Goal: Communication & Community: Answer question/provide support

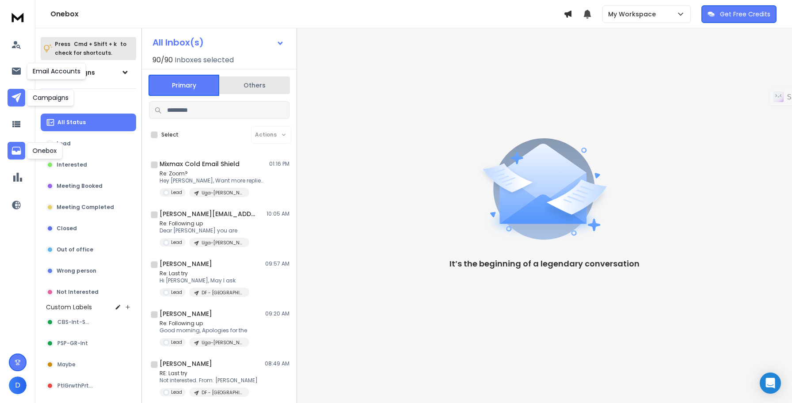
click at [17, 99] on icon at bounding box center [15, 97] width 9 height 9
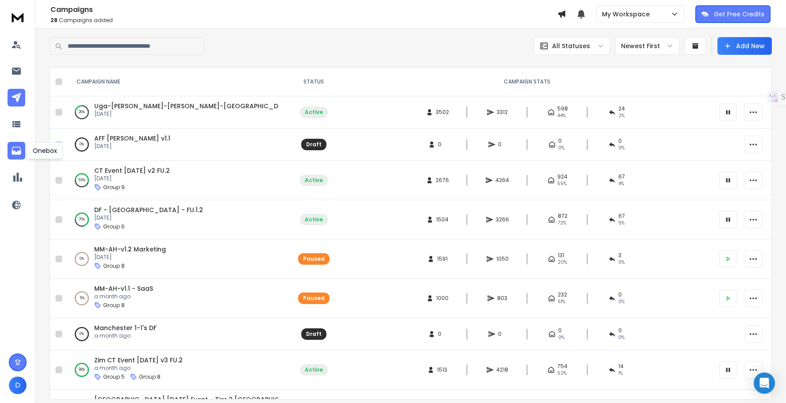
click at [17, 151] on icon at bounding box center [15, 151] width 9 height 8
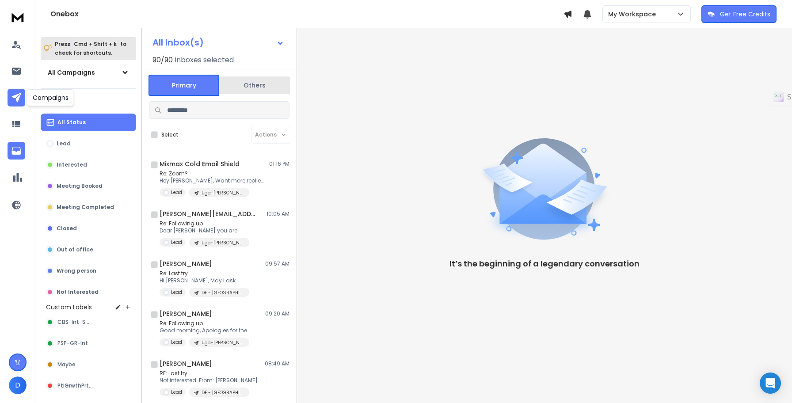
click at [19, 101] on icon at bounding box center [16, 97] width 11 height 11
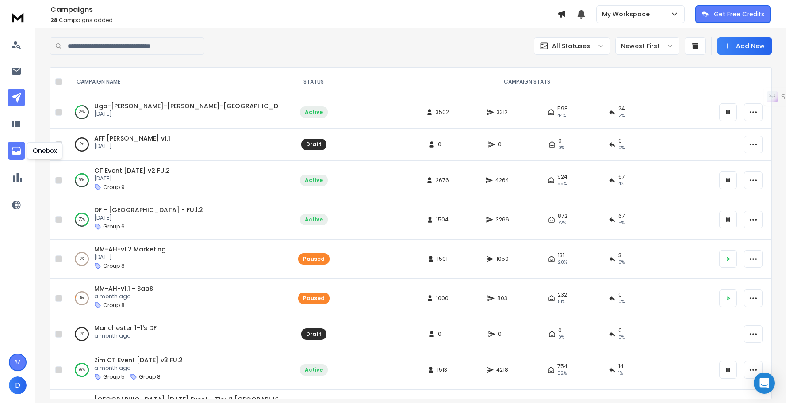
click at [19, 153] on icon at bounding box center [15, 151] width 9 height 8
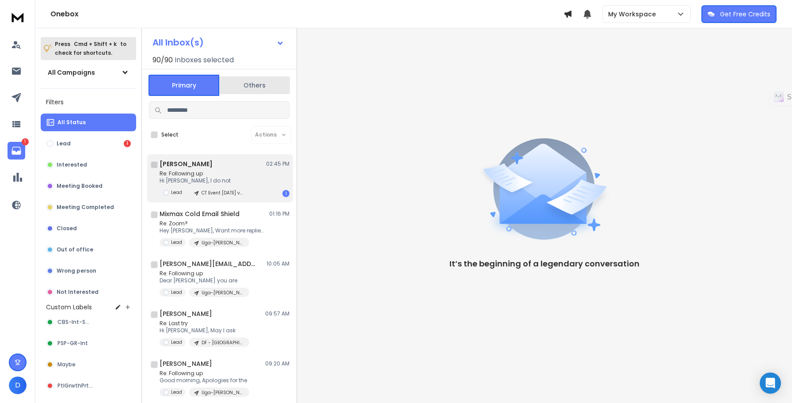
click at [252, 171] on div "Re: Following up Hi [PERSON_NAME], I do not Lead CT Event [DATE] v2 FU.2 1" at bounding box center [225, 183] width 130 height 27
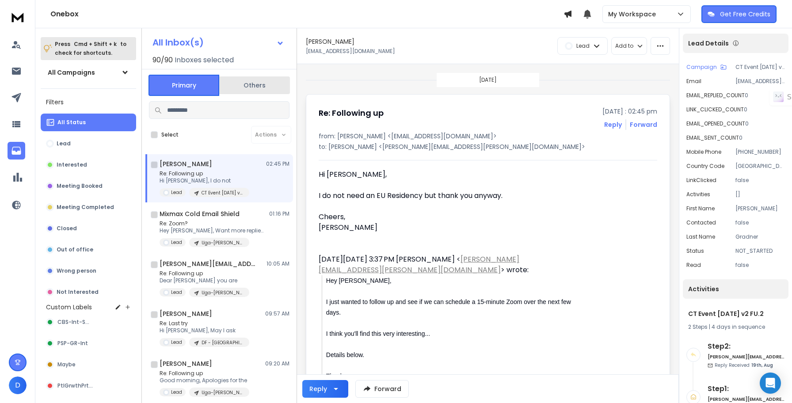
click at [611, 122] on button "Reply" at bounding box center [613, 124] width 18 height 9
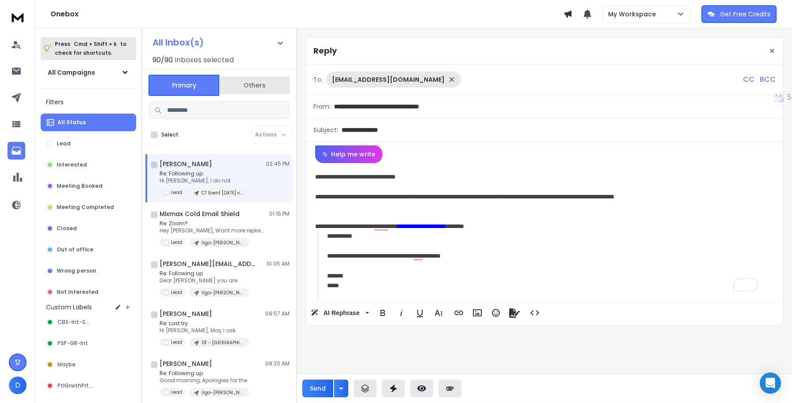
click at [635, 196] on div "**********" at bounding box center [536, 197] width 443 height 10
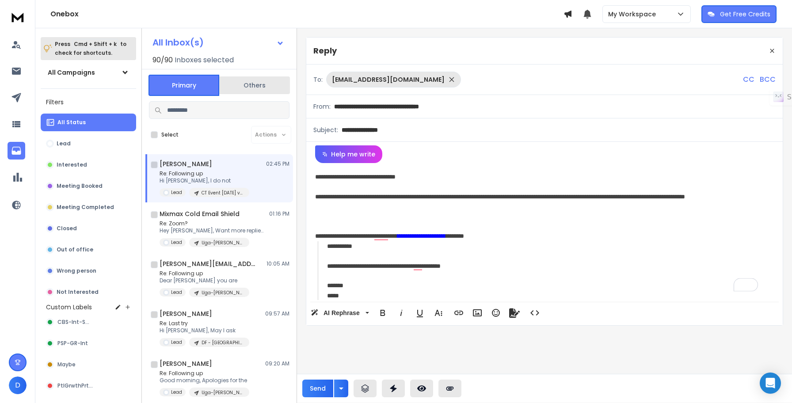
click at [722, 198] on div "**********" at bounding box center [536, 202] width 443 height 20
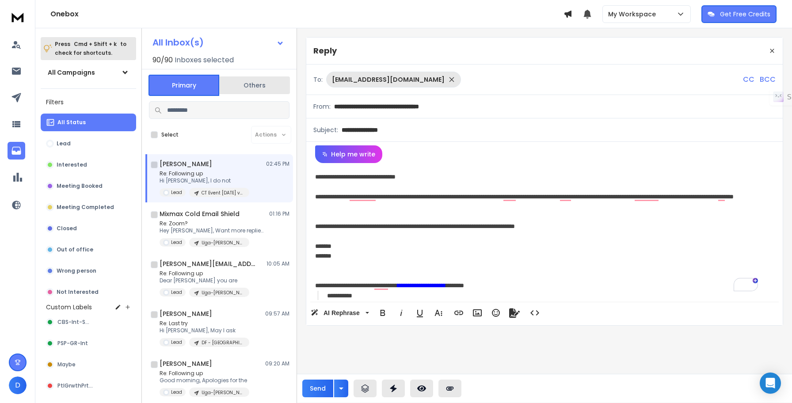
click at [532, 200] on div "**********" at bounding box center [536, 202] width 443 height 20
click at [501, 202] on div "**********" at bounding box center [536, 202] width 443 height 20
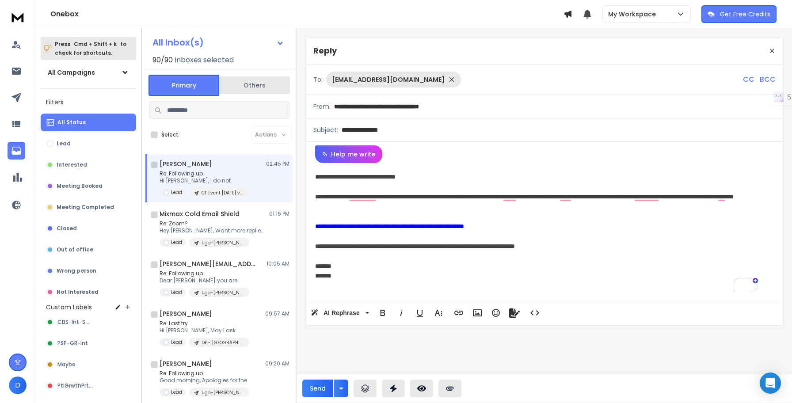
click at [322, 393] on button "Send" at bounding box center [317, 389] width 31 height 18
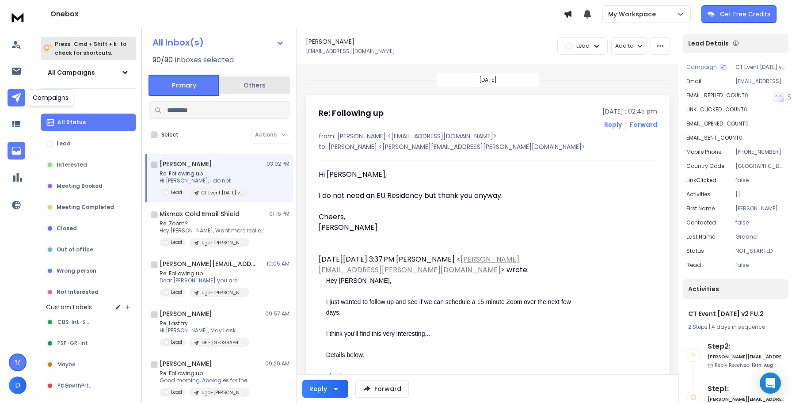
click at [19, 93] on icon at bounding box center [16, 97] width 11 height 11
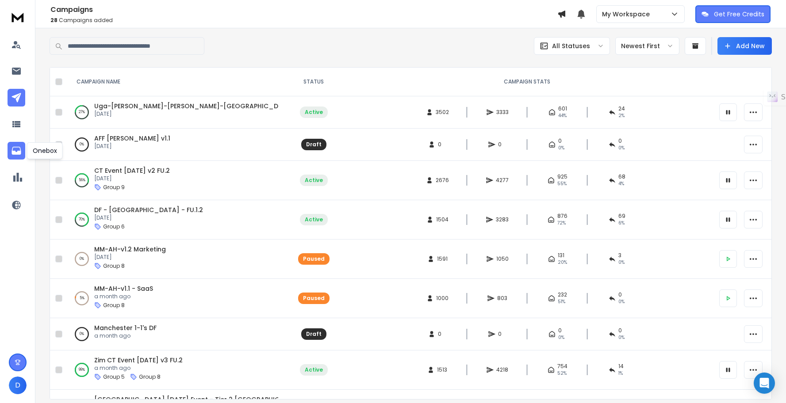
click at [17, 149] on icon at bounding box center [16, 150] width 11 height 11
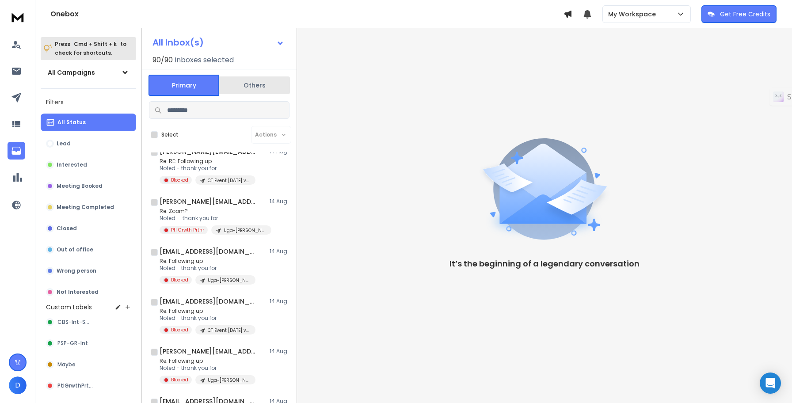
scroll to position [2153, 0]
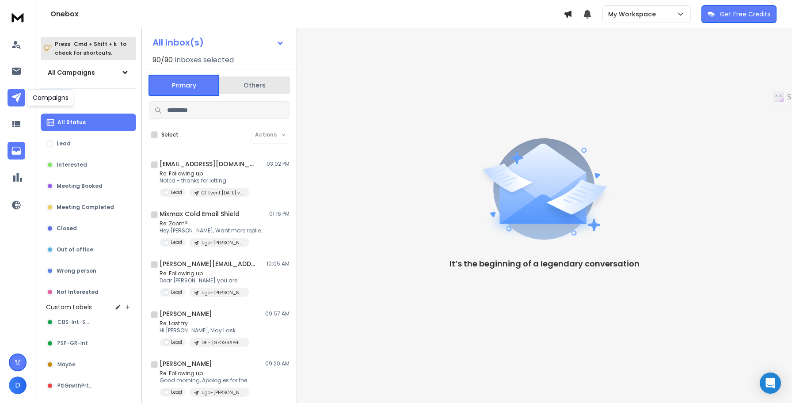
click at [14, 94] on icon at bounding box center [16, 97] width 11 height 11
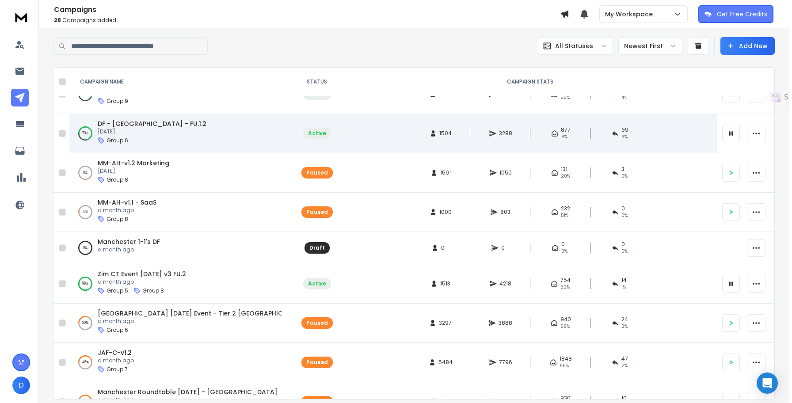
scroll to position [103, 0]
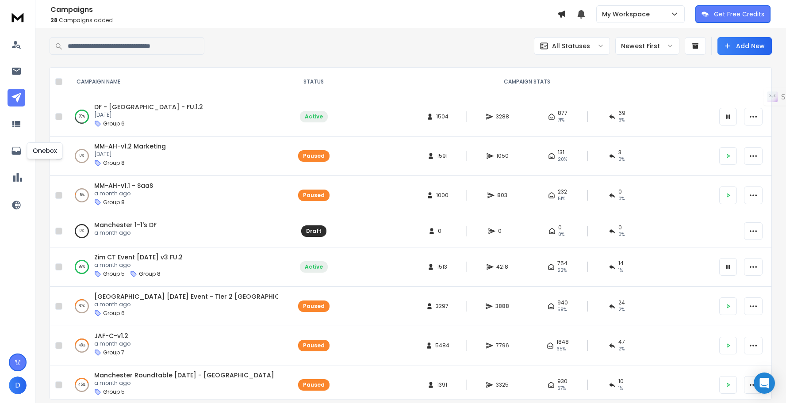
click at [7, 145] on div "D" at bounding box center [17, 201] width 35 height 403
click at [31, 154] on div "Onebox" at bounding box center [45, 150] width 36 height 17
click at [18, 153] on icon at bounding box center [15, 151] width 9 height 8
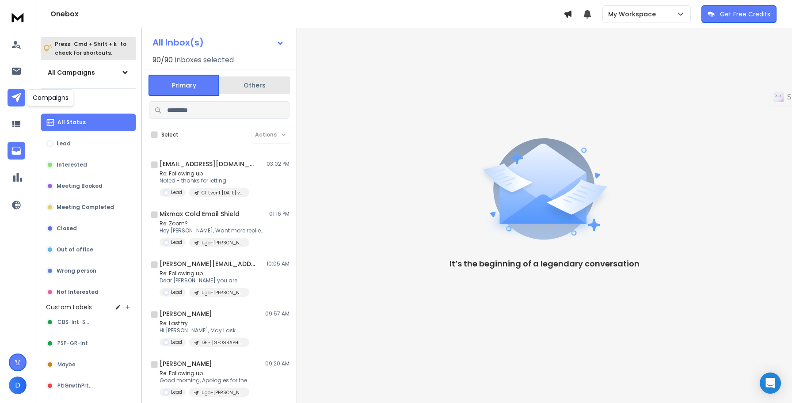
click at [11, 97] on icon at bounding box center [16, 97] width 11 height 11
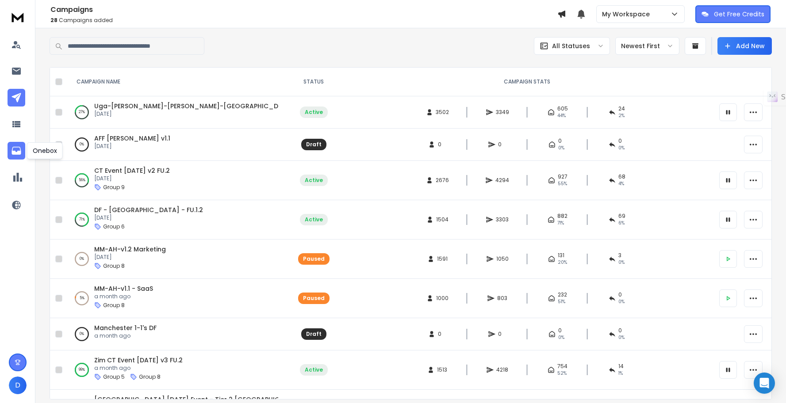
click at [15, 149] on icon at bounding box center [16, 150] width 11 height 11
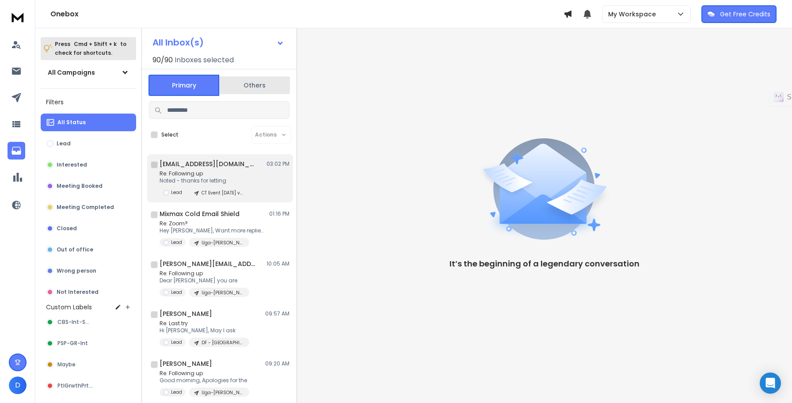
click at [225, 180] on p "Noted - thanks for letting" at bounding box center [205, 180] width 90 height 7
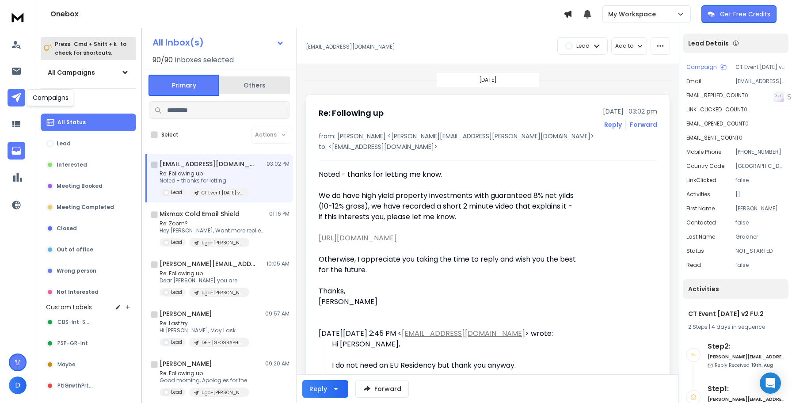
click at [15, 93] on icon at bounding box center [16, 97] width 11 height 11
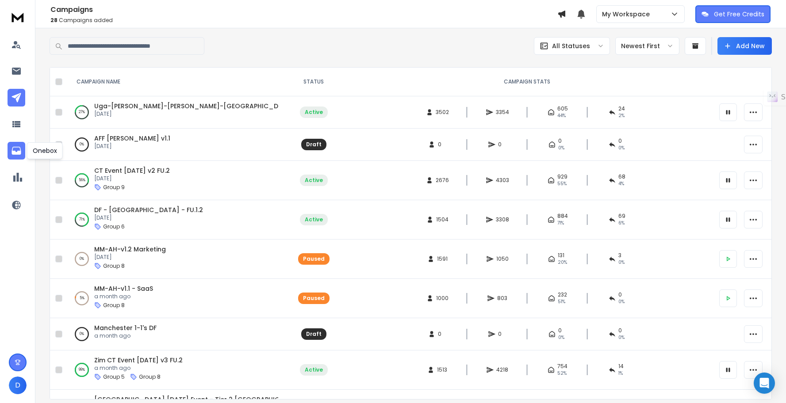
click at [15, 153] on icon at bounding box center [15, 151] width 9 height 8
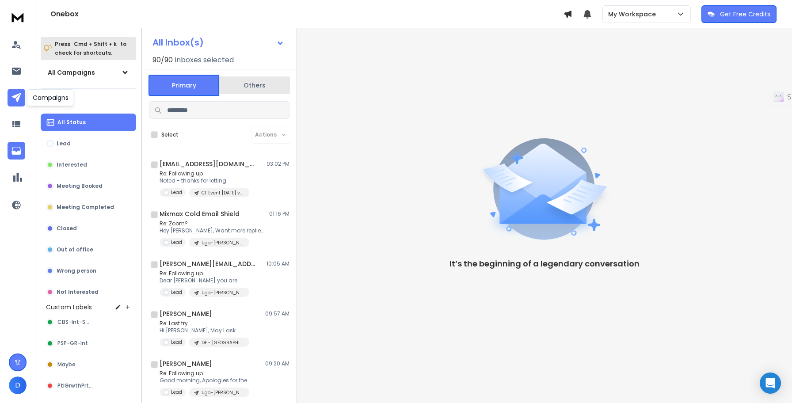
click at [15, 96] on icon at bounding box center [15, 97] width 9 height 9
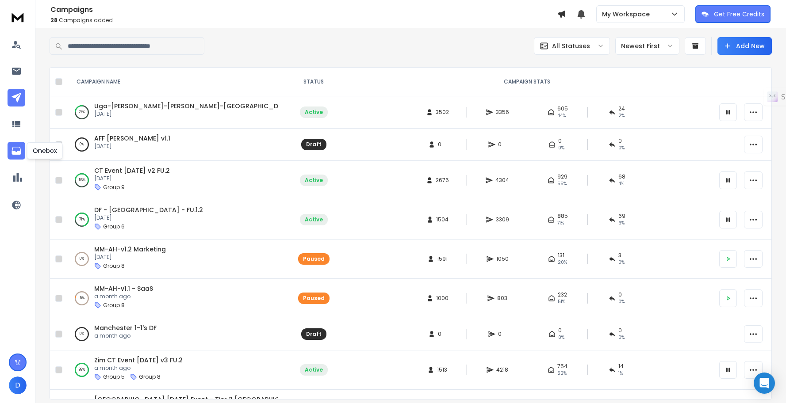
click at [19, 149] on icon at bounding box center [16, 150] width 11 height 11
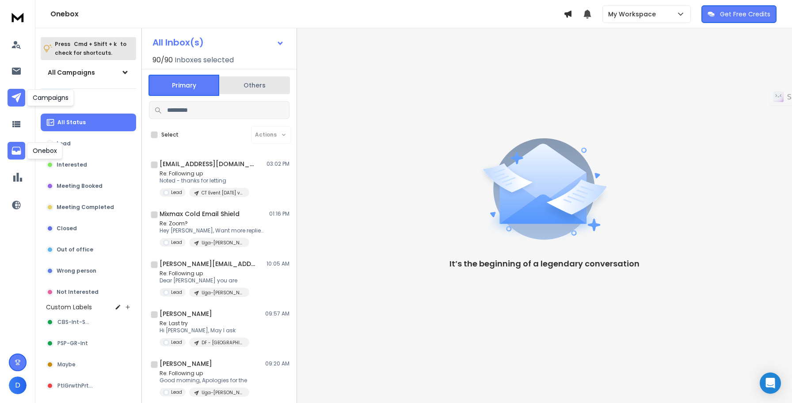
click at [14, 97] on icon at bounding box center [15, 97] width 9 height 9
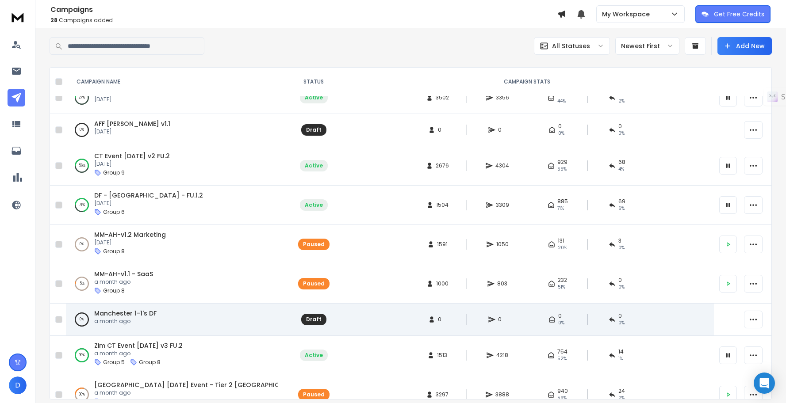
scroll to position [19, 0]
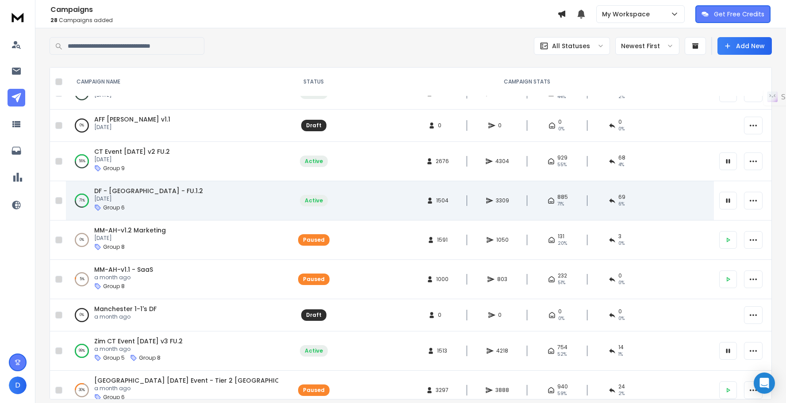
click at [118, 197] on p "[DATE]" at bounding box center [148, 198] width 109 height 7
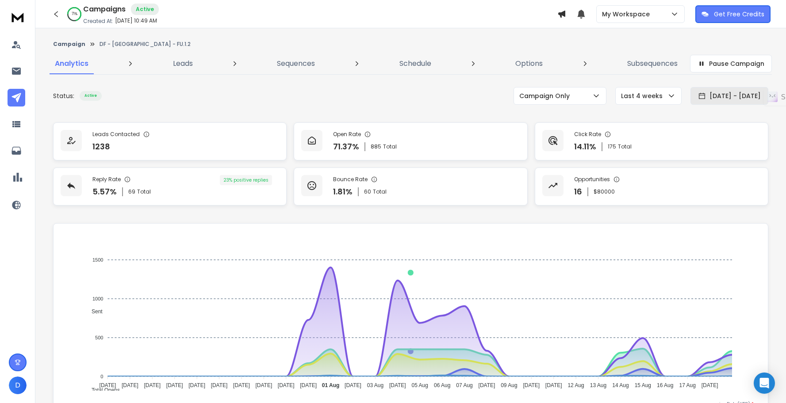
click at [719, 95] on button "22 Jul 2025 - 19 Aug 2025" at bounding box center [729, 96] width 78 height 18
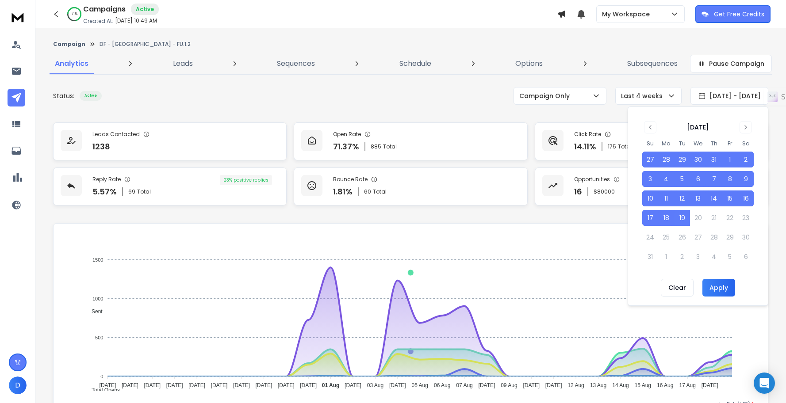
click at [683, 216] on button "19" at bounding box center [682, 218] width 16 height 16
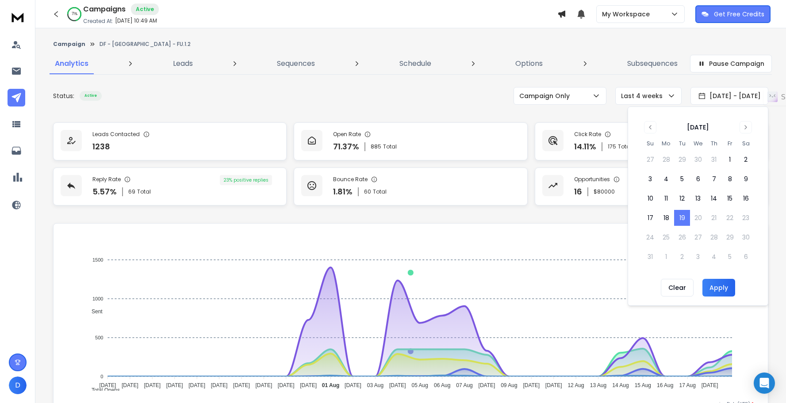
click at [683, 216] on button "19" at bounding box center [682, 218] width 16 height 16
click at [731, 290] on button "Apply" at bounding box center [718, 288] width 33 height 18
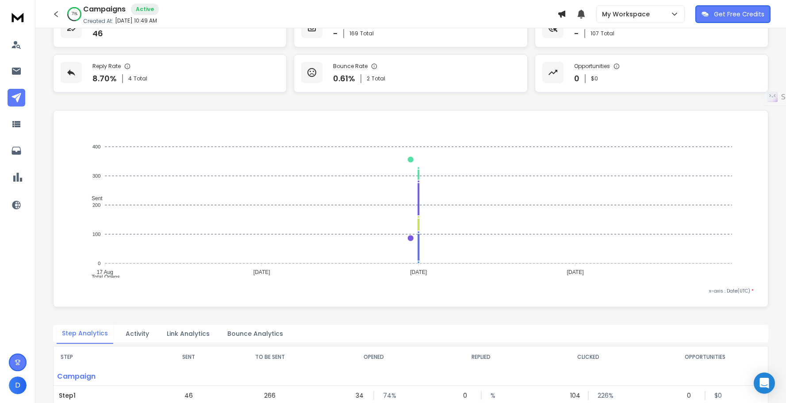
scroll to position [242, 0]
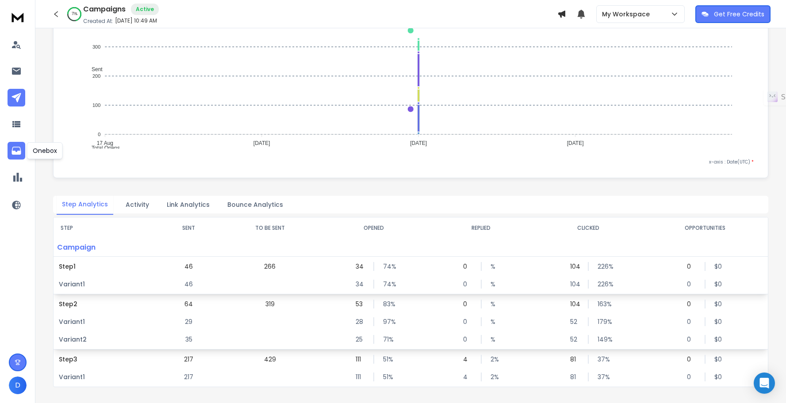
click at [16, 149] on icon at bounding box center [16, 150] width 11 height 11
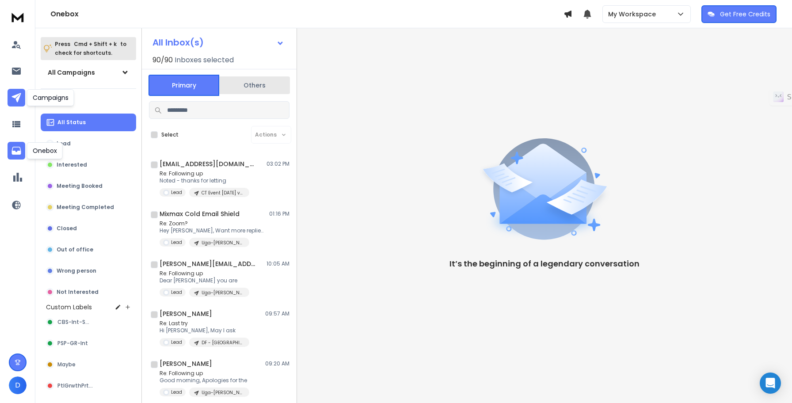
click at [18, 99] on icon at bounding box center [15, 97] width 9 height 9
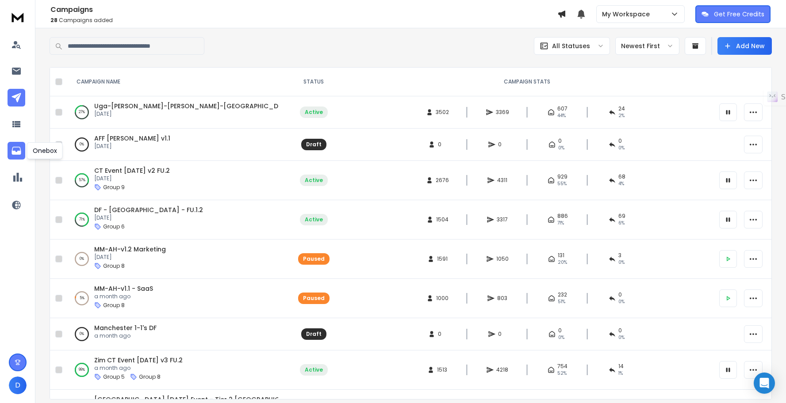
click at [19, 150] on icon at bounding box center [16, 150] width 11 height 11
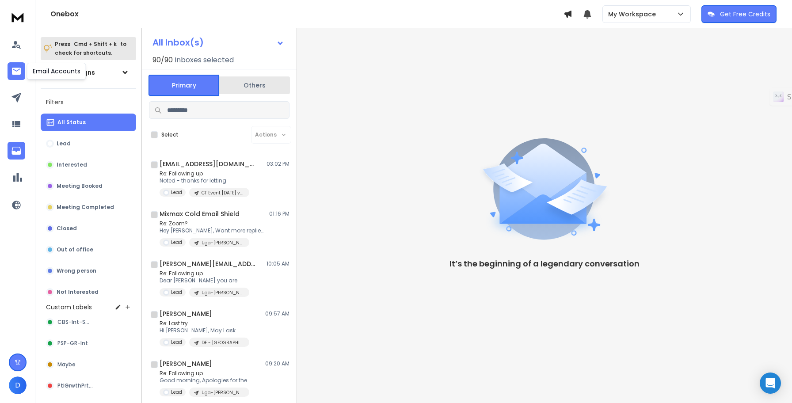
click at [11, 75] on icon at bounding box center [16, 71] width 11 height 11
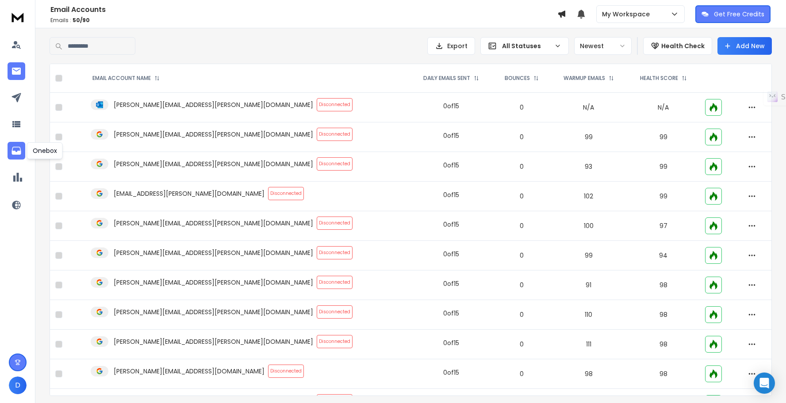
click at [17, 143] on link at bounding box center [17, 151] width 18 height 18
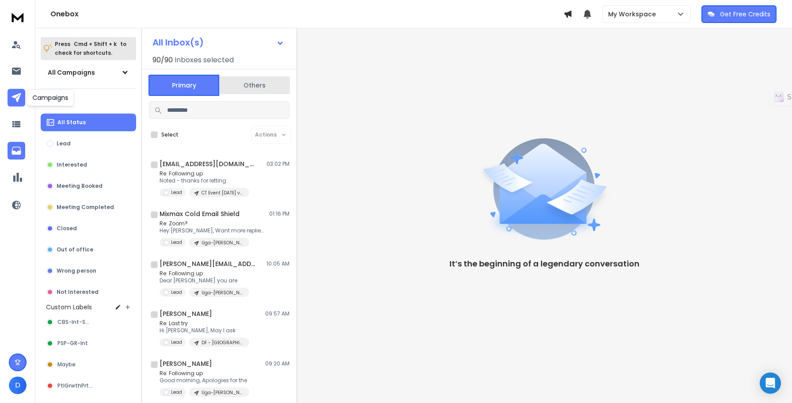
click at [13, 96] on icon at bounding box center [15, 97] width 9 height 9
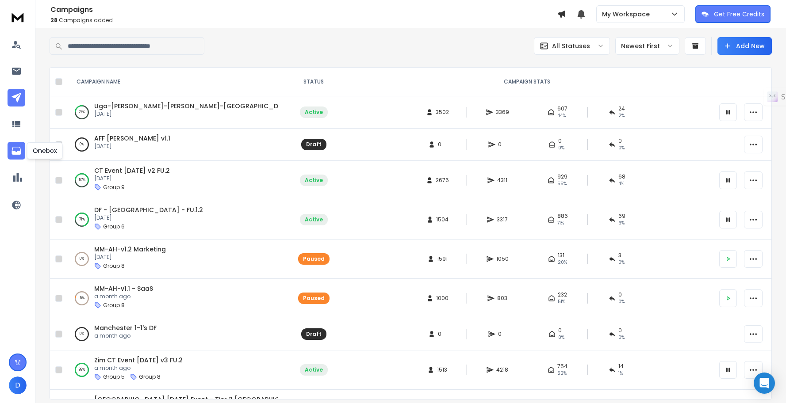
click at [16, 146] on icon at bounding box center [16, 150] width 11 height 11
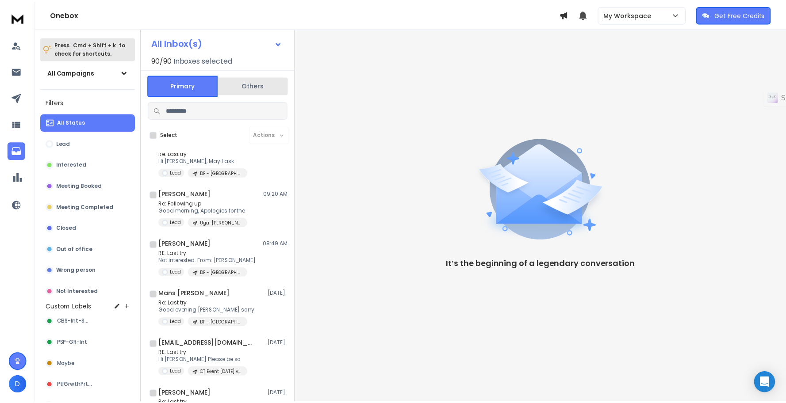
scroll to position [168, 0]
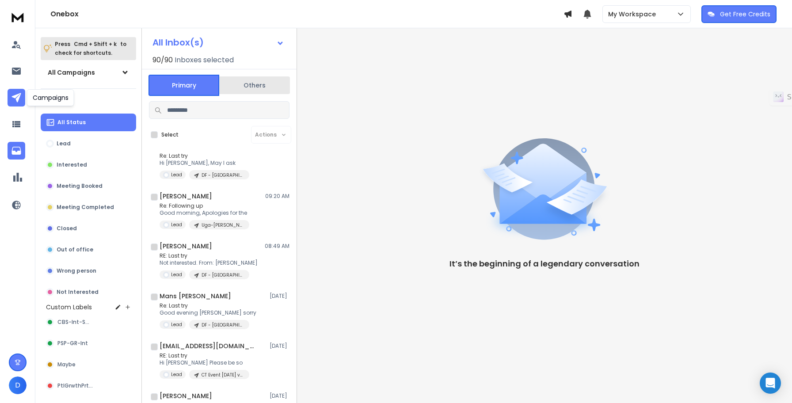
click at [10, 92] on link at bounding box center [17, 98] width 18 height 18
